Goal: Communication & Community: Answer question/provide support

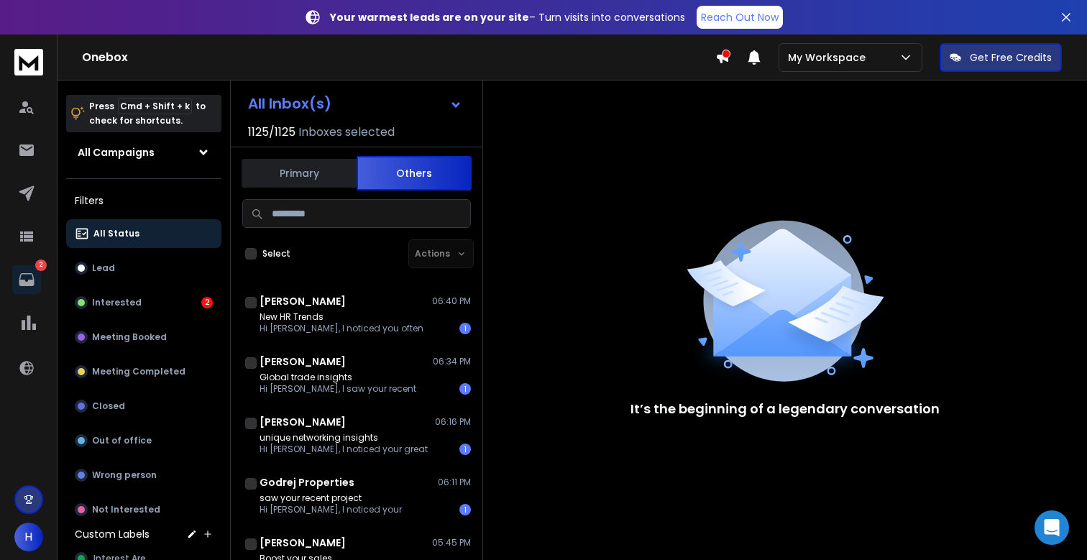
click at [282, 183] on button "Primary" at bounding box center [299, 173] width 115 height 32
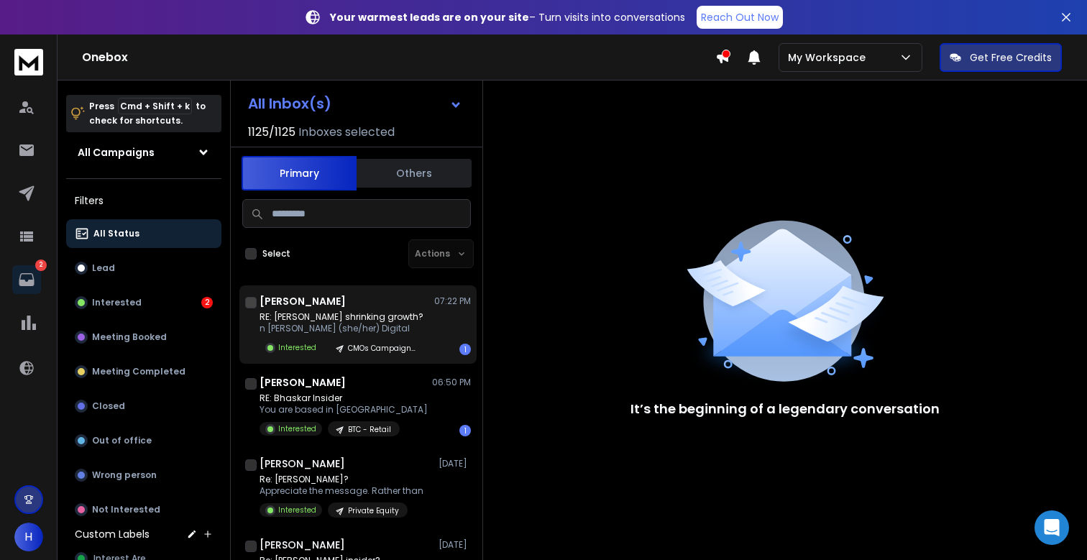
click at [357, 314] on p "RE: [PERSON_NAME] shrinking growth?" at bounding box center [343, 317] width 166 height 12
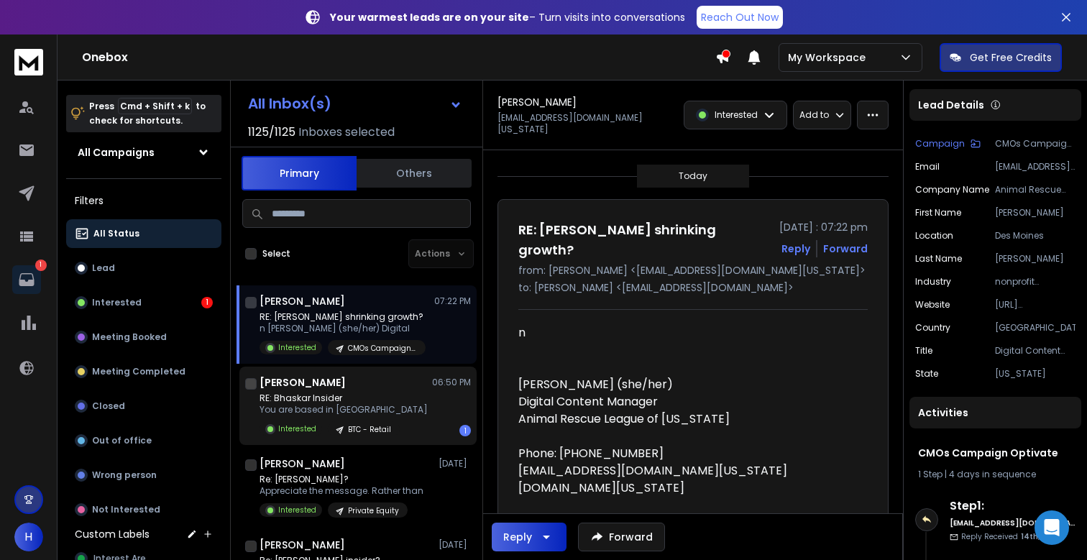
click at [353, 382] on div "[PERSON_NAME] 06:50 PM" at bounding box center [365, 382] width 211 height 14
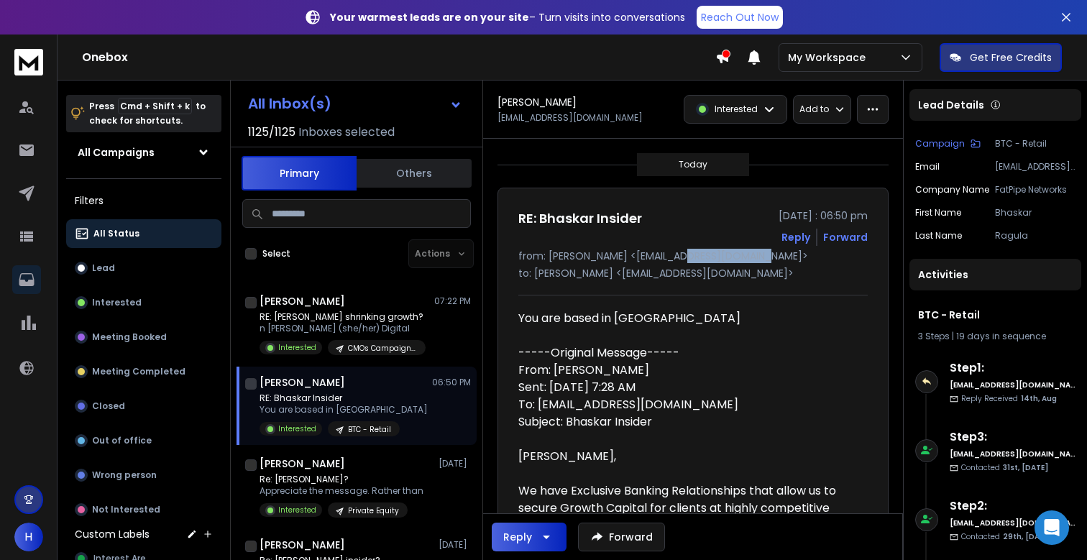
drag, startPoint x: 684, startPoint y: 255, endPoint x: 763, endPoint y: 254, distance: 79.1
click at [763, 254] on p "from: [PERSON_NAME] <[EMAIL_ADDRESS][DOMAIN_NAME]>" at bounding box center [692, 256] width 349 height 14
copy p "[DOMAIN_NAME]"
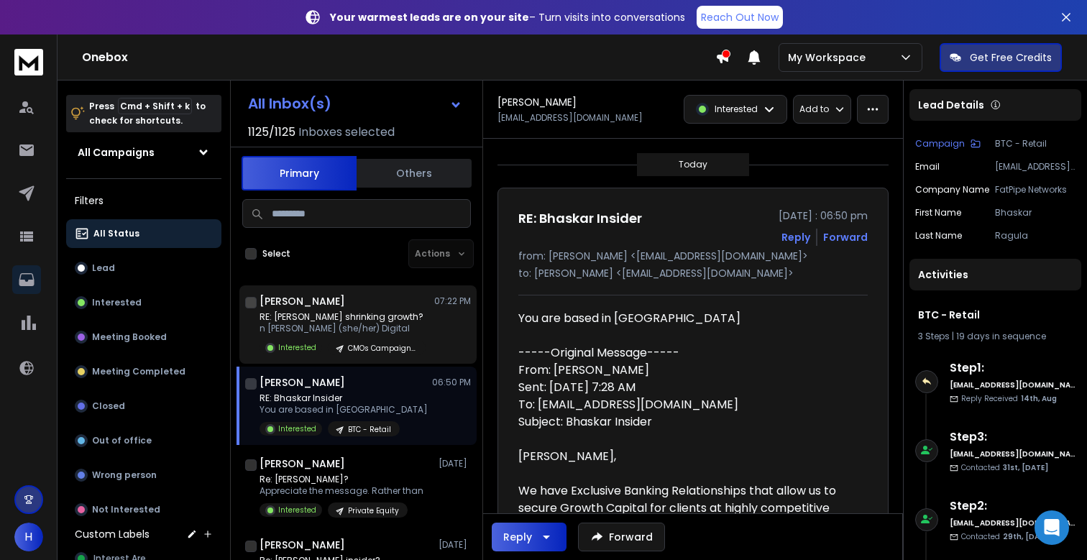
click at [367, 319] on p "RE: [PERSON_NAME] shrinking growth?" at bounding box center [343, 317] width 166 height 12
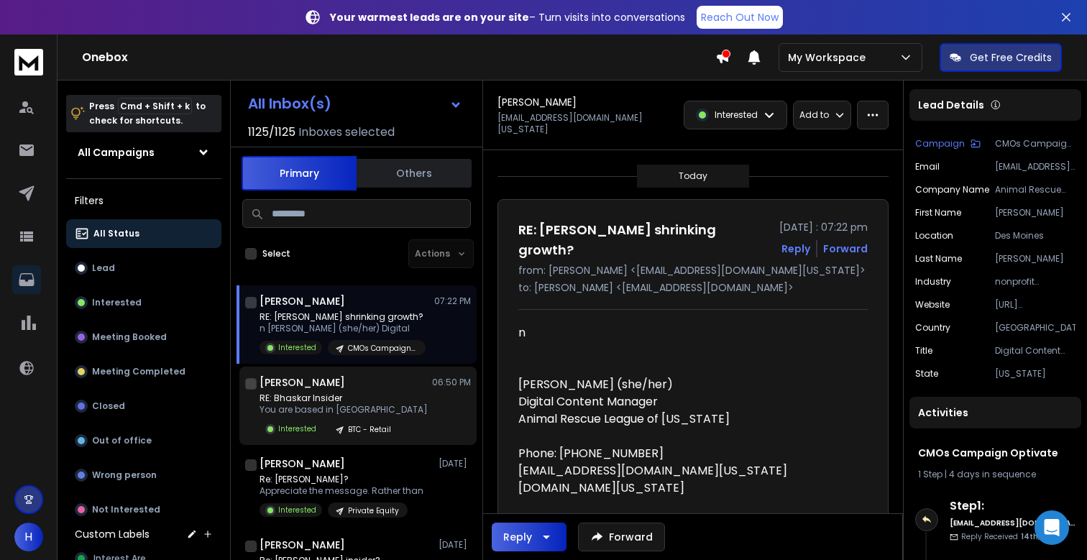
click at [367, 387] on div "[PERSON_NAME] 06:50 PM" at bounding box center [365, 382] width 211 height 14
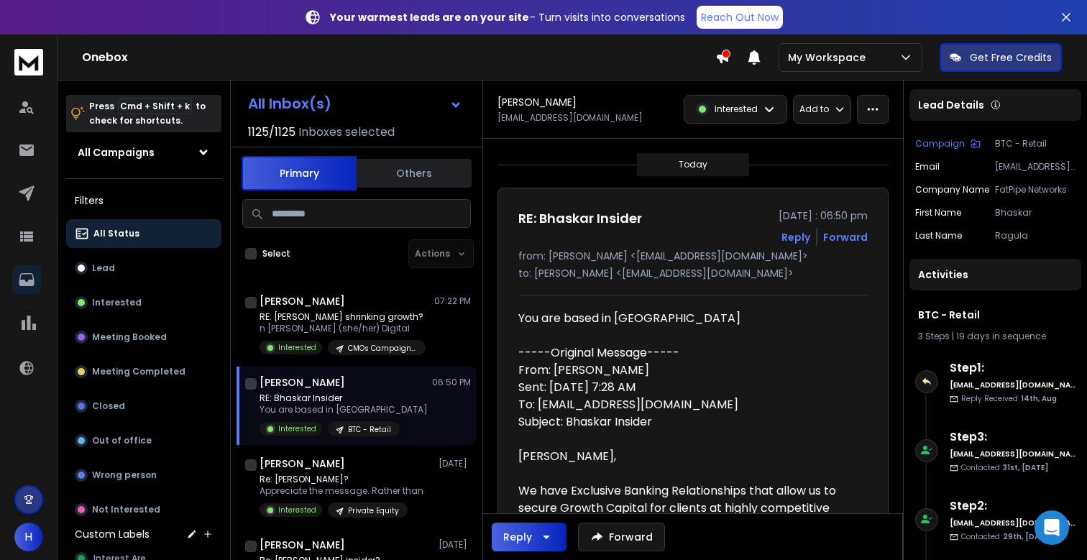
click at [521, 536] on div "Reply" at bounding box center [517, 537] width 29 height 14
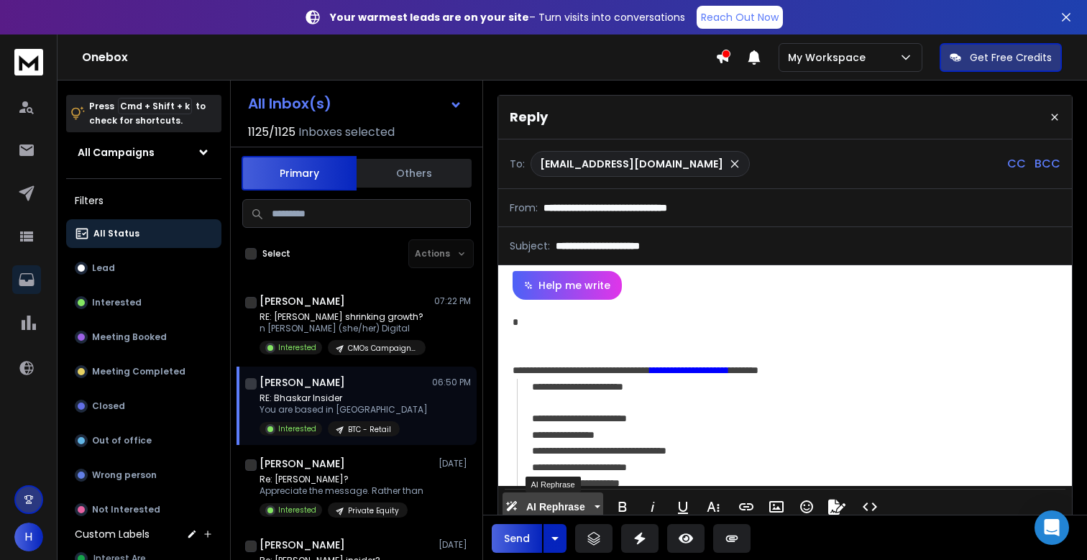
click at [531, 511] on span "AI Rephrase" at bounding box center [555, 507] width 65 height 12
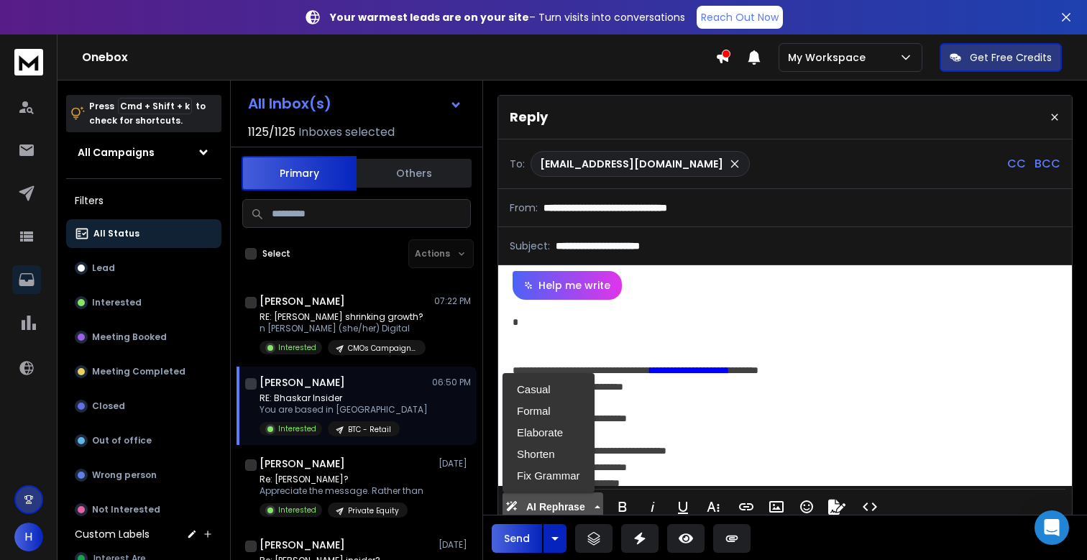
click at [511, 522] on div "Send" at bounding box center [785, 538] width 604 height 47
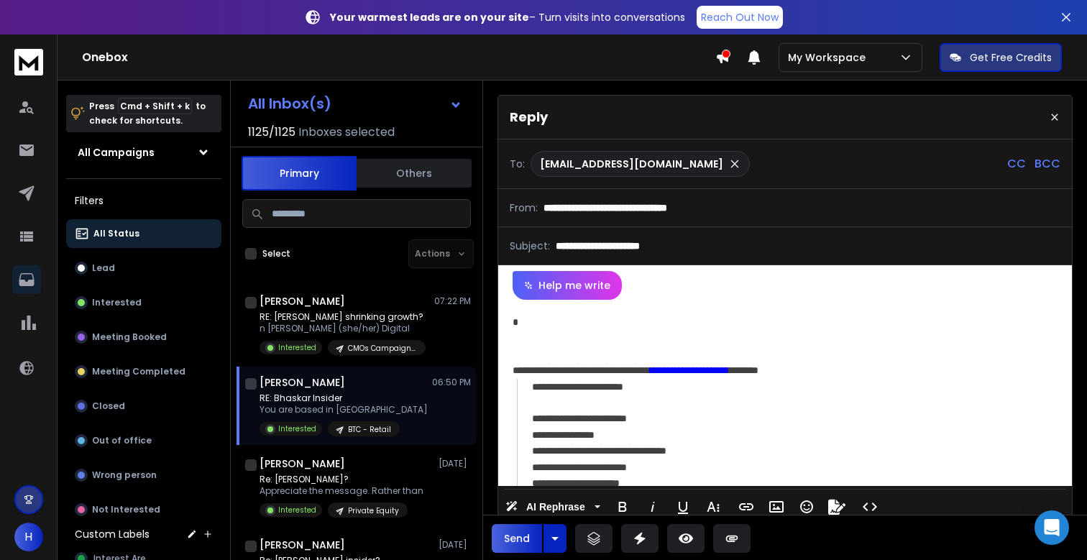
click at [511, 536] on button "Send" at bounding box center [517, 538] width 50 height 29
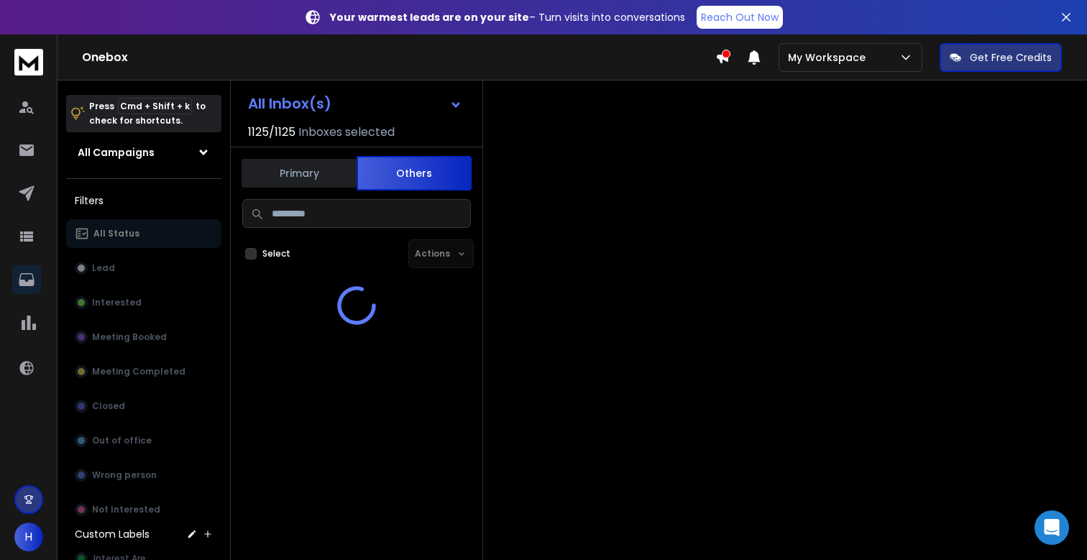
click at [379, 180] on button "Others" at bounding box center [414, 173] width 115 height 35
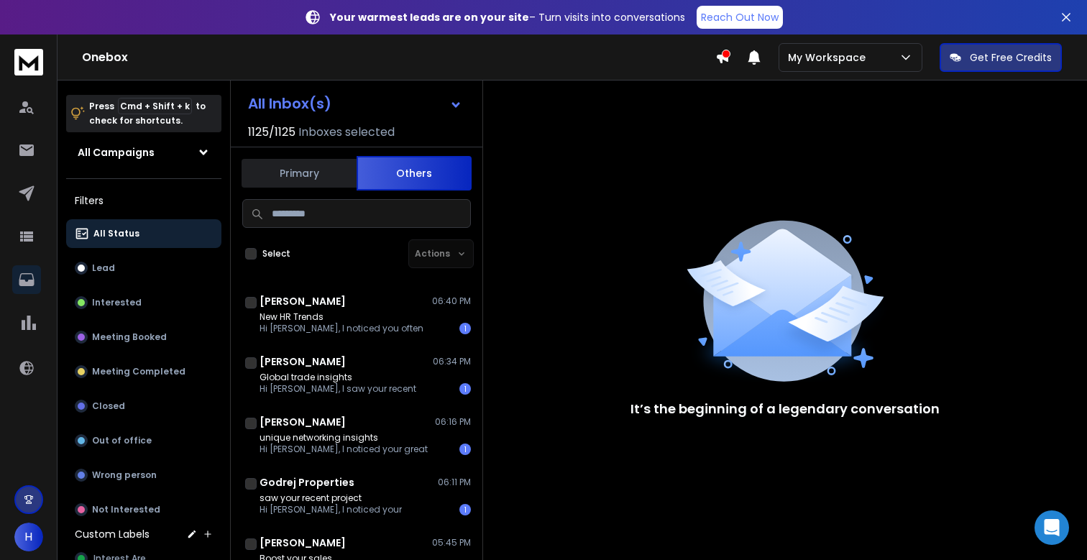
click at [311, 174] on button "Primary" at bounding box center [299, 173] width 115 height 32
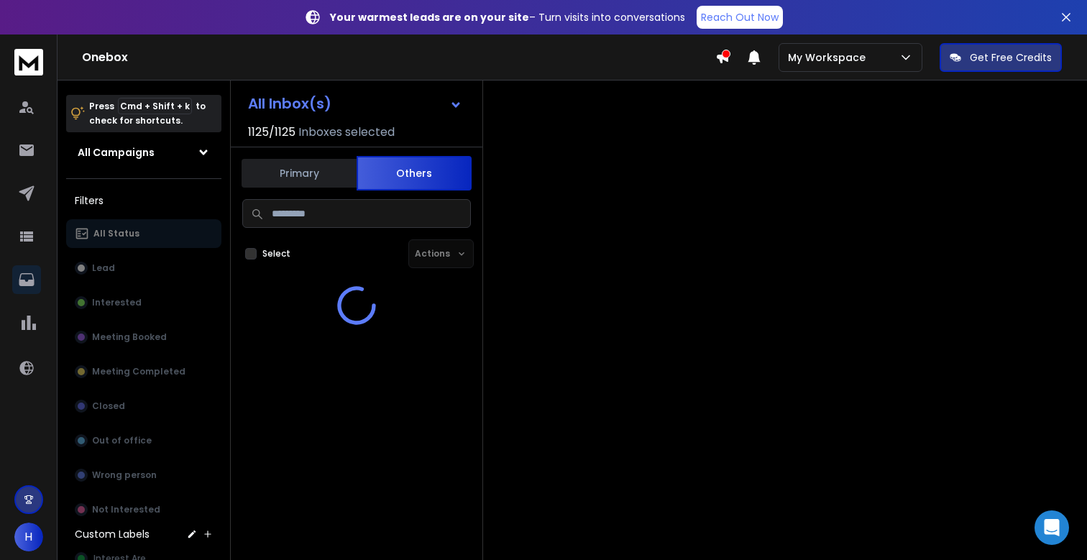
click at [417, 159] on button "Others" at bounding box center [414, 173] width 115 height 35
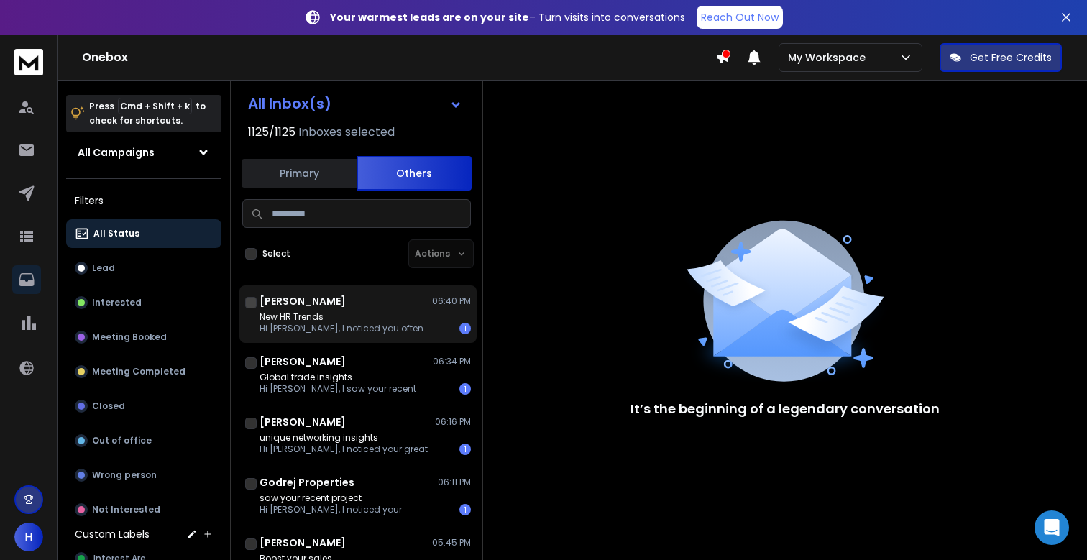
click at [415, 290] on div "[PERSON_NAME] 06:40 PM New HR Trends Hi [PERSON_NAME], I noticed you often 1" at bounding box center [357, 314] width 237 height 58
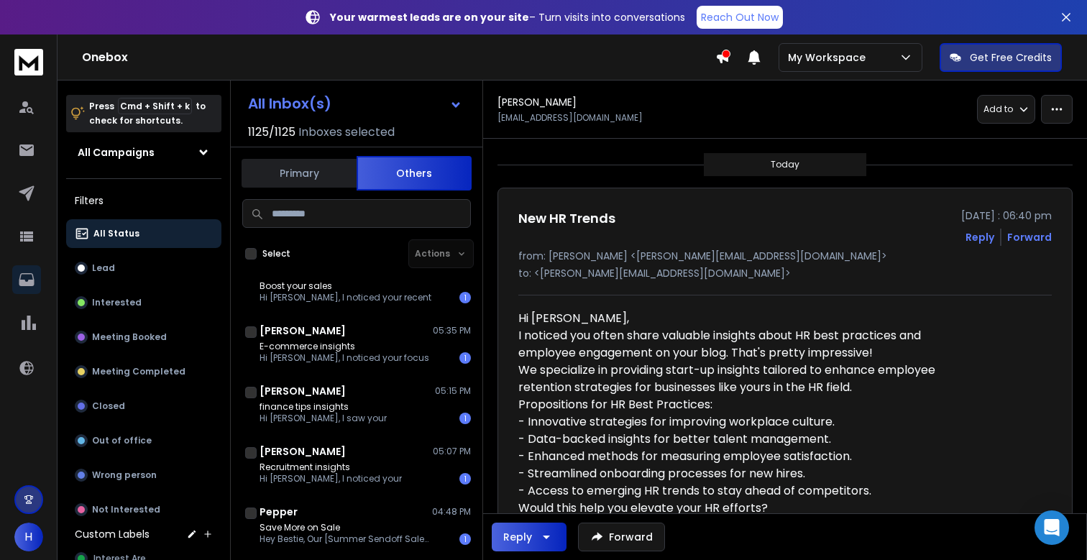
scroll to position [301, 0]
